Goal: Communication & Community: Answer question/provide support

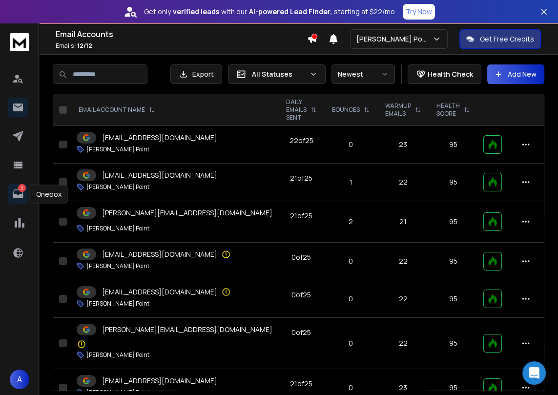
click at [21, 193] on icon at bounding box center [18, 194] width 12 height 12
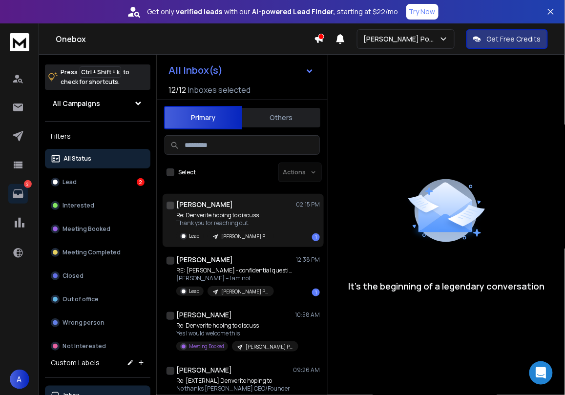
click at [232, 212] on p "Re: Denverite hoping to discuss" at bounding box center [225, 216] width 98 height 8
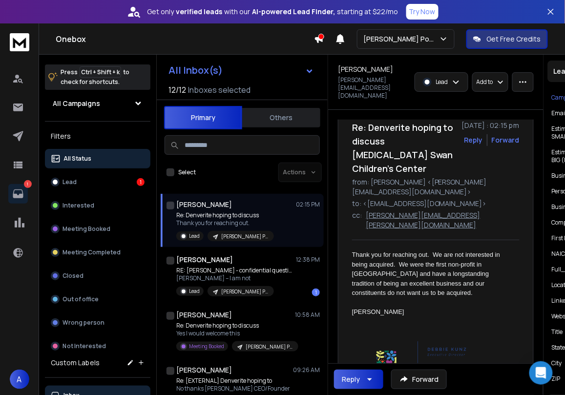
scroll to position [49, 0]
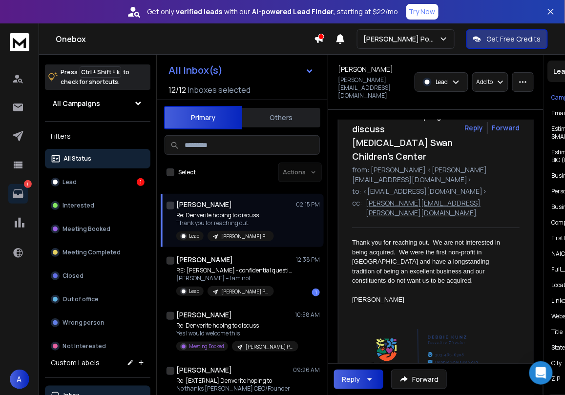
click at [477, 123] on button "Reply" at bounding box center [474, 128] width 19 height 10
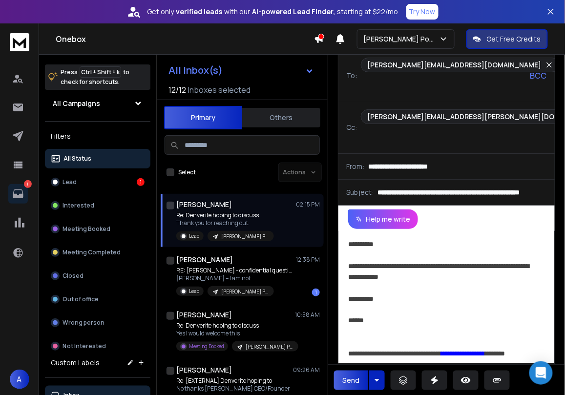
scroll to position [98, 0]
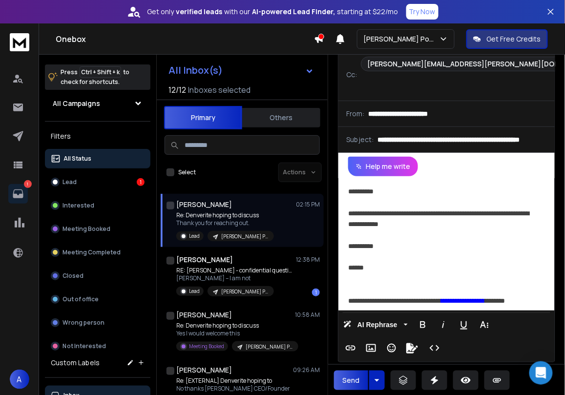
click at [358, 379] on button "Send" at bounding box center [351, 381] width 34 height 20
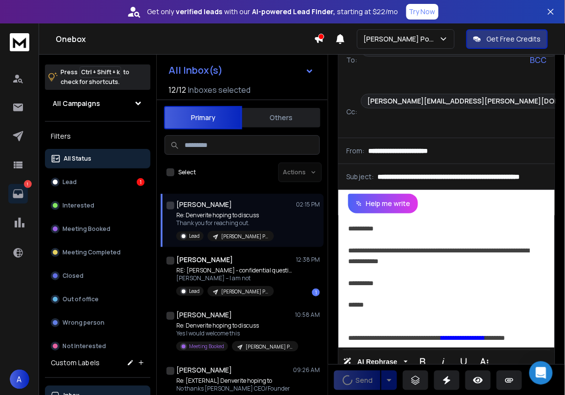
scroll to position [49, 0]
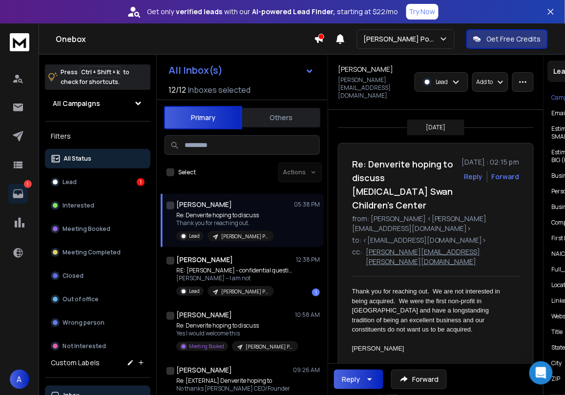
click at [460, 78] on icon at bounding box center [456, 82] width 8 height 8
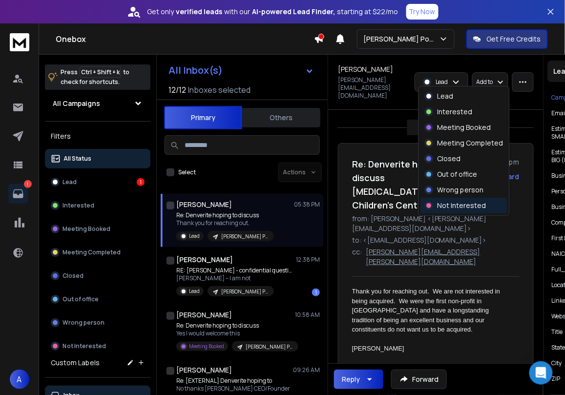
click at [446, 202] on p "Not Interested" at bounding box center [461, 206] width 49 height 10
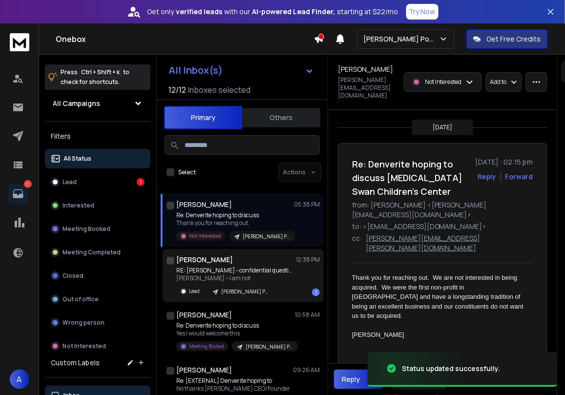
click at [246, 268] on p "RE: [PERSON_NAME] - confidential question" at bounding box center [234, 271] width 117 height 8
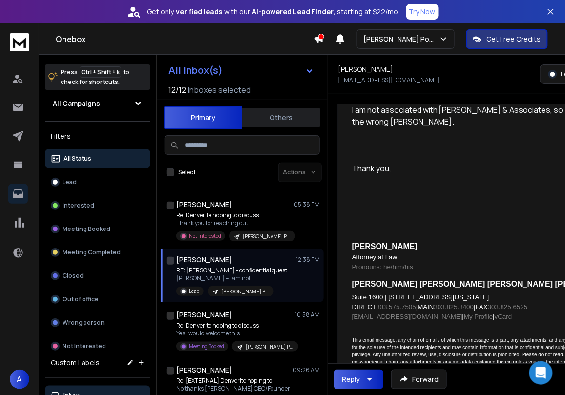
scroll to position [195, 0]
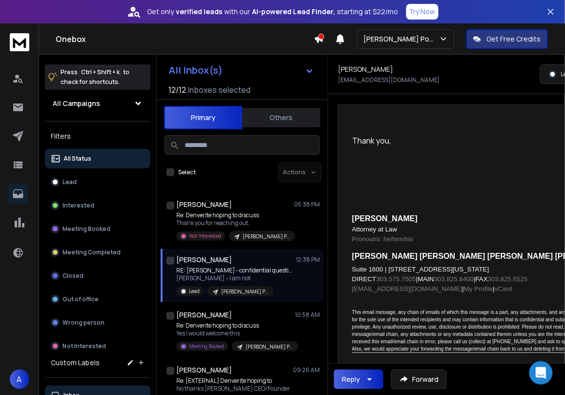
click at [355, 379] on div "Reply" at bounding box center [351, 380] width 18 height 10
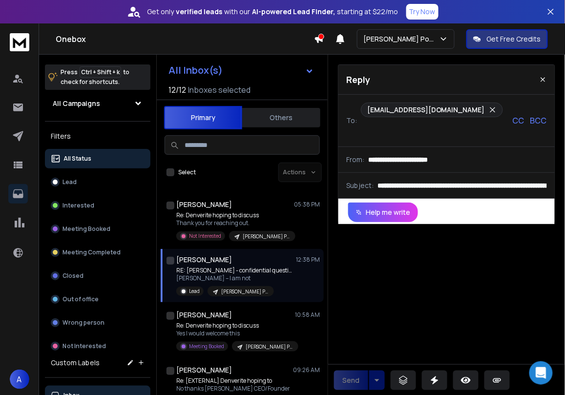
scroll to position [0, 0]
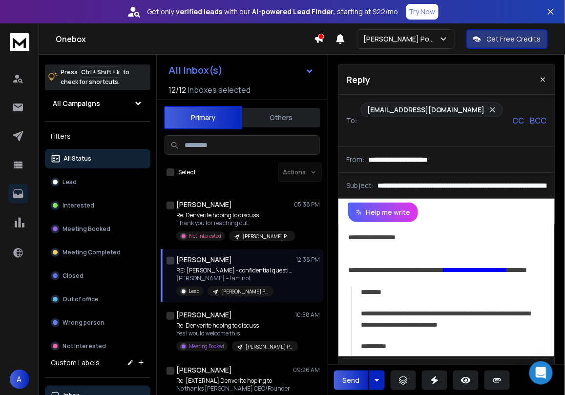
click at [346, 379] on button "Send" at bounding box center [351, 381] width 34 height 20
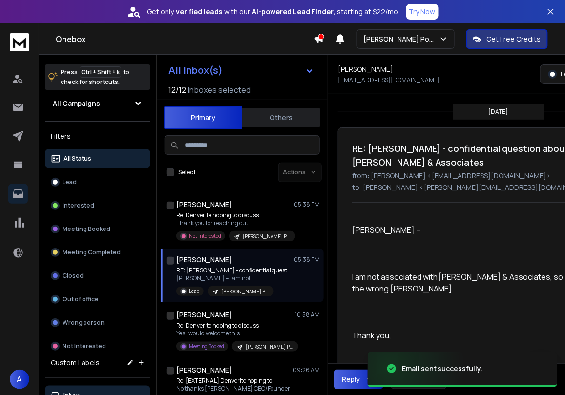
click at [541, 74] on div "Lead" at bounding box center [567, 74] width 53 height 19
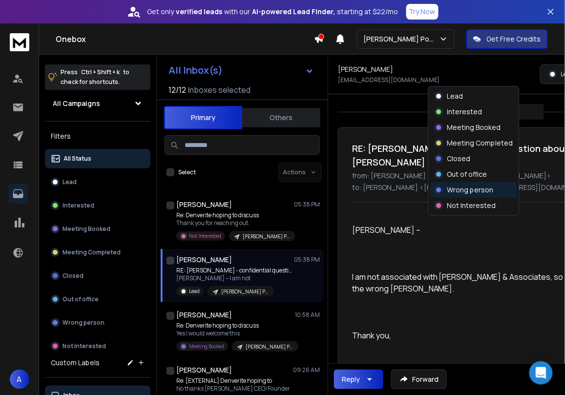
click at [459, 187] on p "Wrong person" at bounding box center [470, 190] width 46 height 10
